Goal: Communication & Community: Answer question/provide support

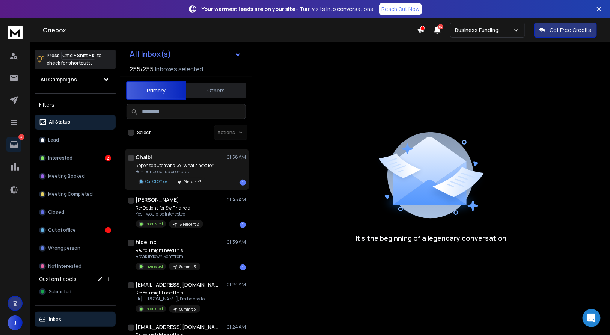
click at [202, 156] on div "Chaibi 01:58 AM" at bounding box center [191, 158] width 110 height 8
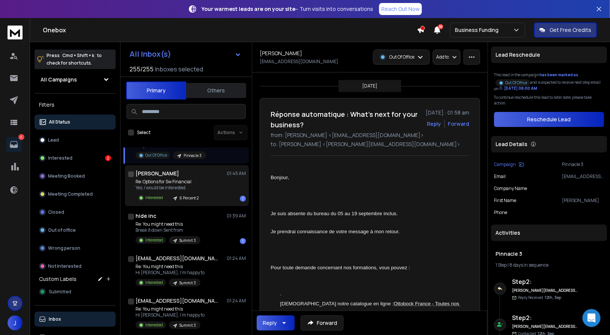
scroll to position [27, 0]
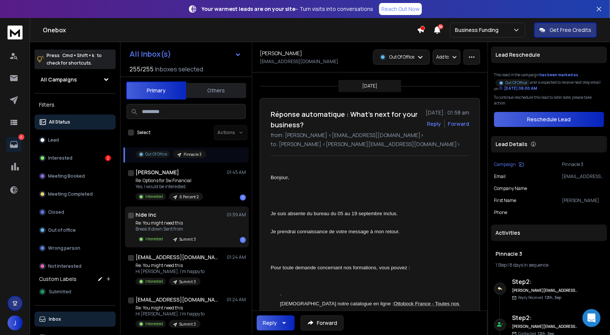
click at [206, 227] on div "Re: You might need this Break it down Sent from Interested Summit 3 1" at bounding box center [191, 231] width 110 height 23
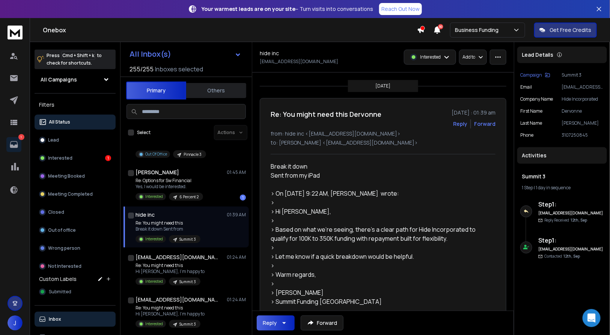
click at [266, 325] on div "Reply" at bounding box center [270, 323] width 14 height 8
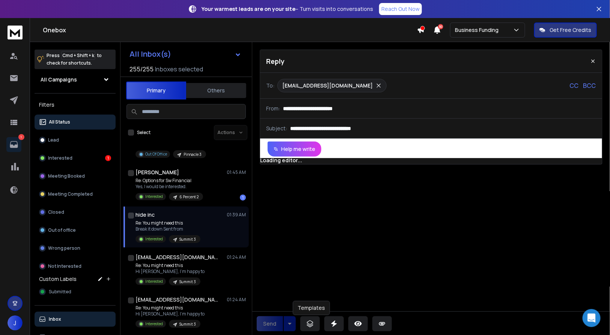
click at [311, 325] on icon at bounding box center [310, 325] width 6 height 2
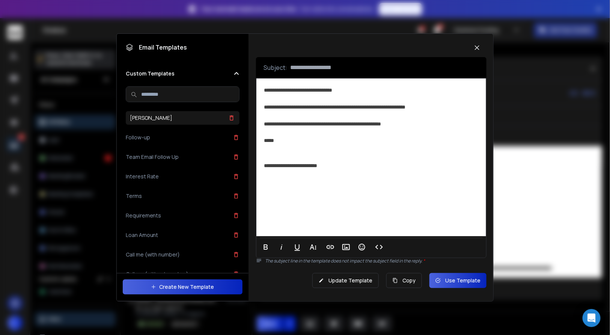
click at [438, 276] on button "Use Template" at bounding box center [457, 280] width 57 height 15
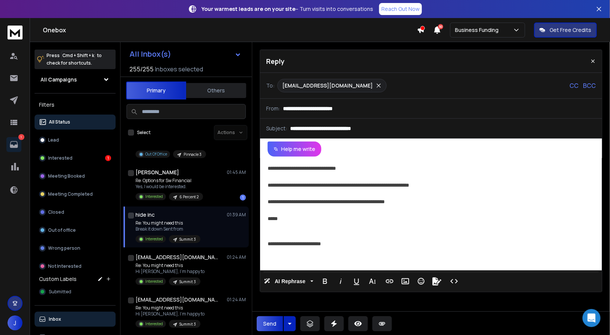
click at [272, 224] on div at bounding box center [431, 227] width 327 height 8
drag, startPoint x: 341, startPoint y: 244, endPoint x: 260, endPoint y: 244, distance: 80.7
click at [260, 244] on div "**********" at bounding box center [431, 214] width 342 height 114
click at [570, 83] on p "CC" at bounding box center [574, 85] width 9 height 9
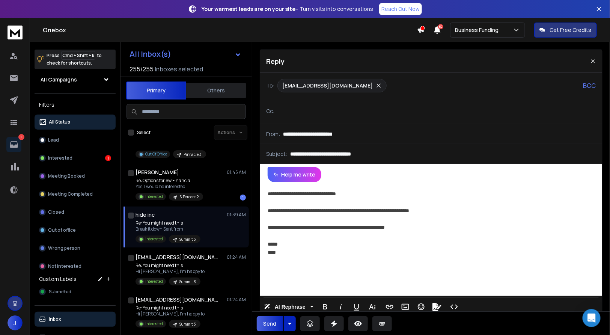
type input "**********"
click at [270, 327] on button "Send" at bounding box center [270, 323] width 26 height 15
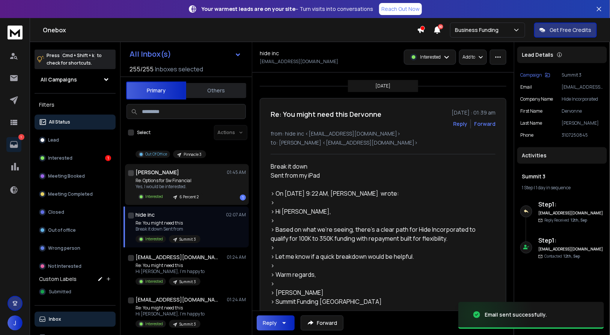
click at [206, 192] on div "Re: Options for Sw Financial Yes, I would be interested. Interested 6 Percent 2…" at bounding box center [191, 189] width 110 height 23
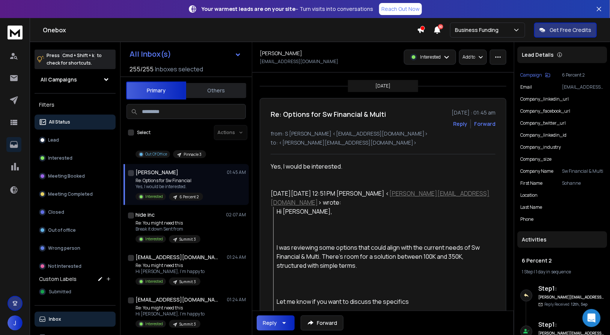
click at [270, 320] on div "Reply" at bounding box center [270, 323] width 14 height 8
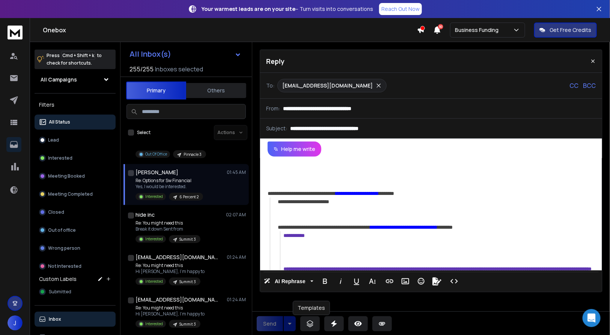
click at [309, 321] on icon at bounding box center [310, 324] width 8 height 8
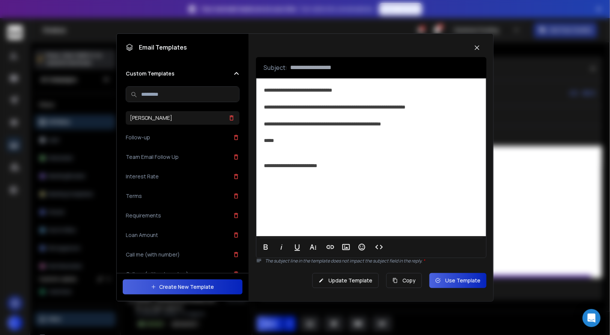
click at [462, 279] on button "Use Template" at bounding box center [457, 280] width 57 height 15
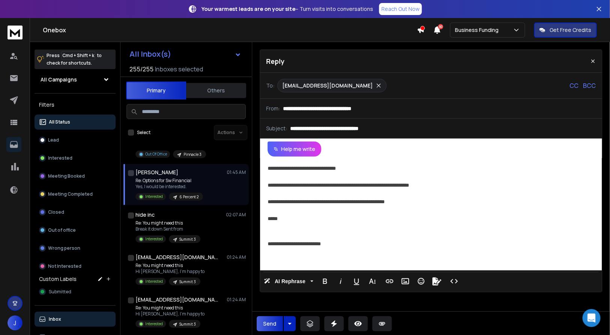
click at [273, 227] on div at bounding box center [431, 227] width 327 height 8
drag, startPoint x: 342, startPoint y: 244, endPoint x: 247, endPoint y: 245, distance: 94.6
click at [247, 245] on div "All Inbox(s) 255 / 255 Inboxes selected Primary Others Select Actions Chaibi 01…" at bounding box center [365, 209] width 490 height 335
click at [572, 86] on p "CC" at bounding box center [574, 85] width 9 height 9
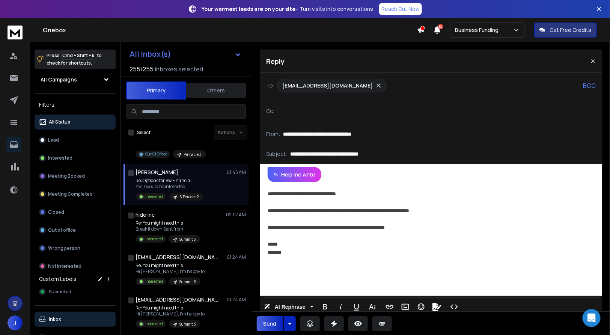
type input "**********"
click at [269, 323] on button "Send" at bounding box center [270, 323] width 26 height 15
